Goal: Navigation & Orientation: Find specific page/section

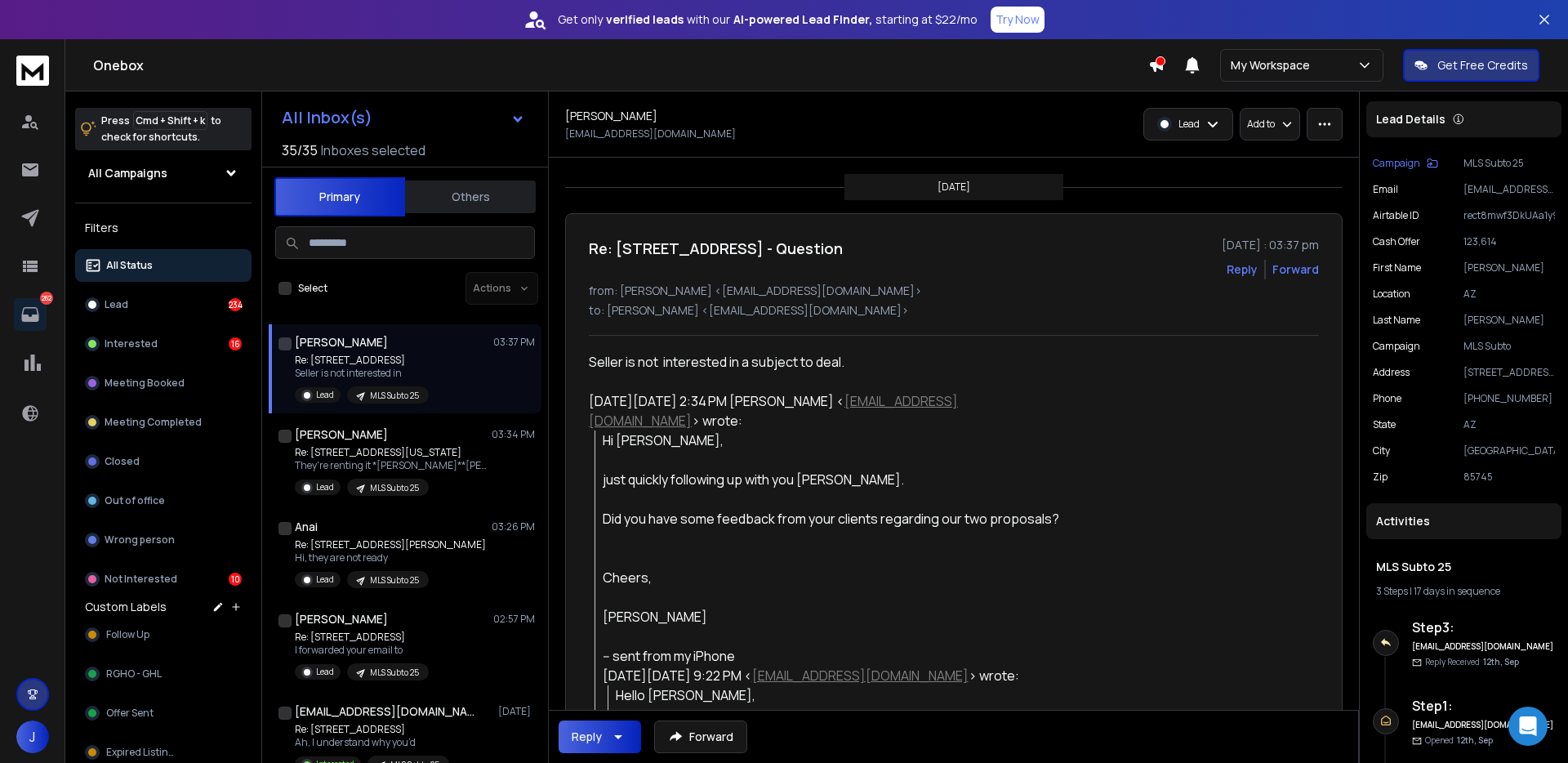
click at [424, 382] on div "Re: [STREET_ADDRESS] [PERSON_NAME] is not interested in Lead MLS Subto 25" at bounding box center [361, 379] width 134 height 49
